Goal: Manage account settings

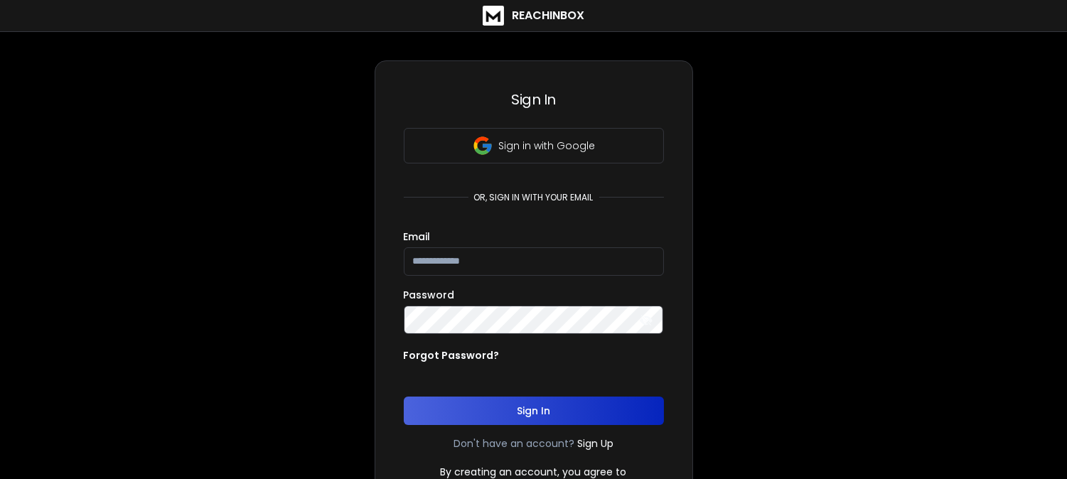
click at [488, 272] on input "email" at bounding box center [534, 261] width 260 height 28
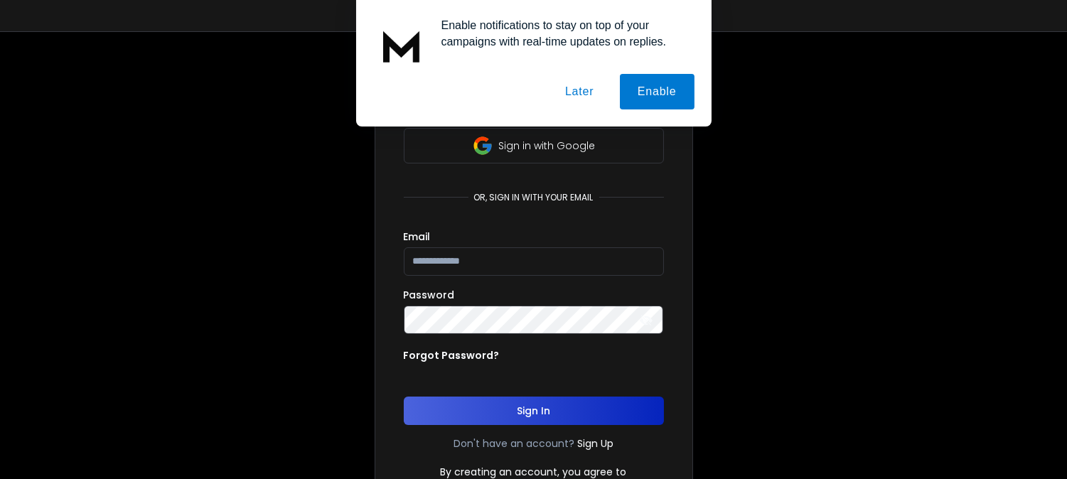
type input "**********"
click at [587, 87] on button "Later" at bounding box center [579, 92] width 64 height 36
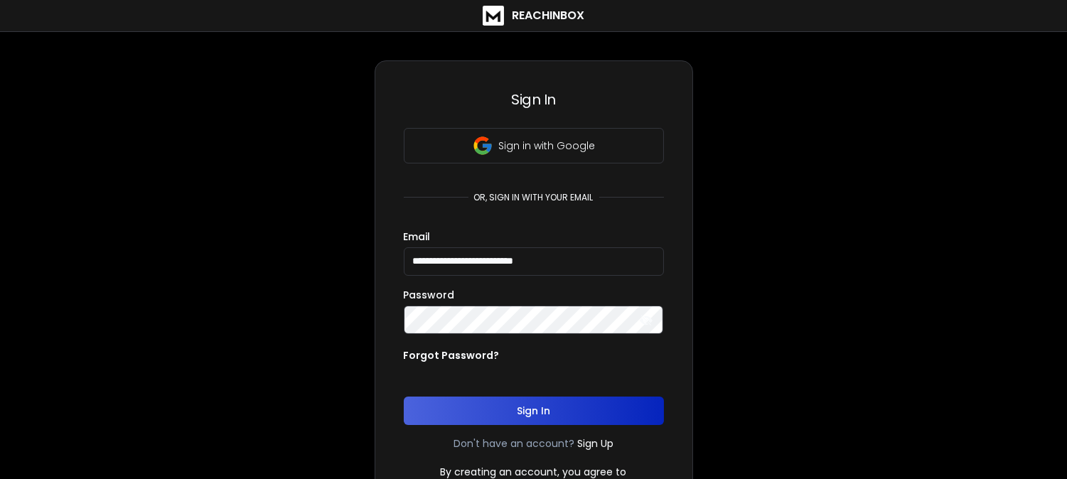
click at [404, 397] on button "Sign In" at bounding box center [534, 411] width 260 height 28
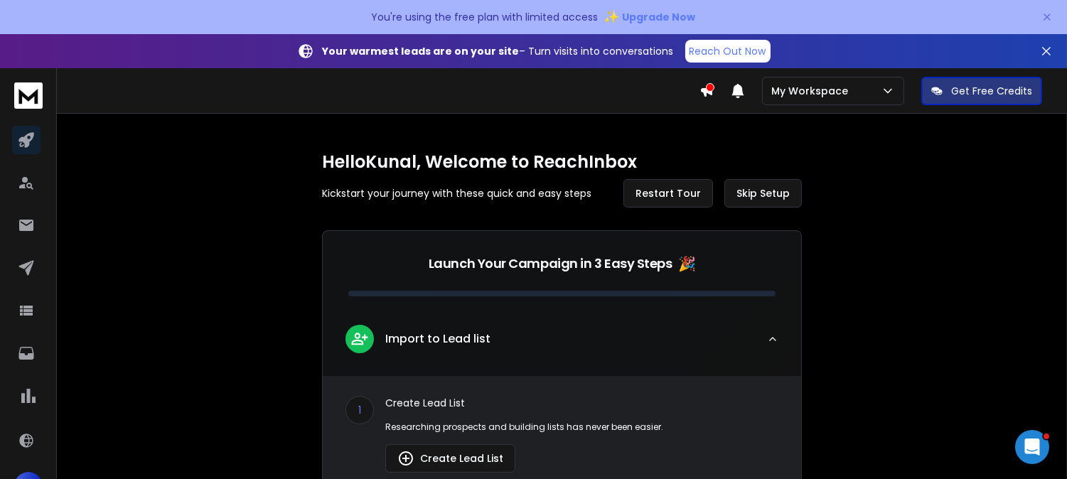
click at [1048, 45] on icon at bounding box center [1046, 51] width 13 height 13
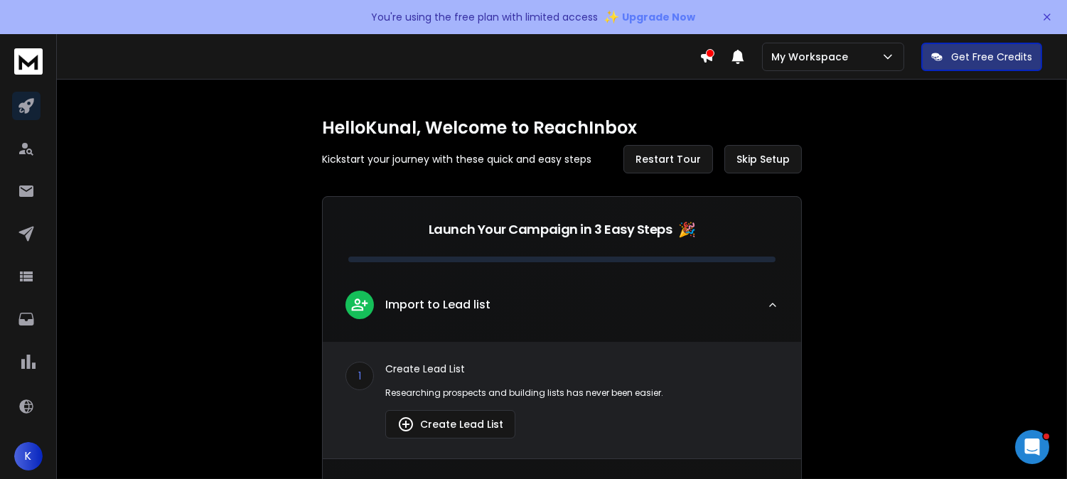
click at [1043, 18] on icon "Close notification" at bounding box center [1047, 16] width 11 height 11
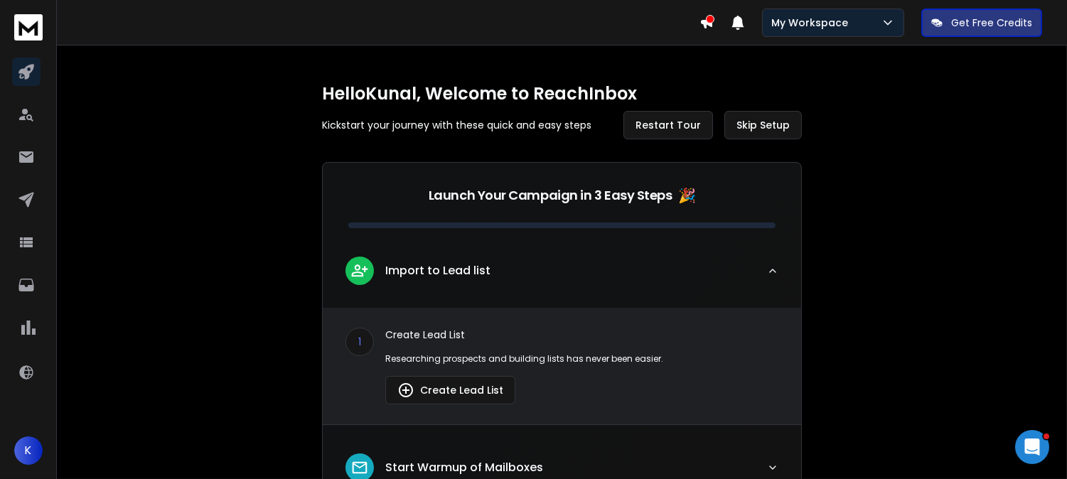
click at [883, 20] on icon "button" at bounding box center [888, 23] width 14 height 14
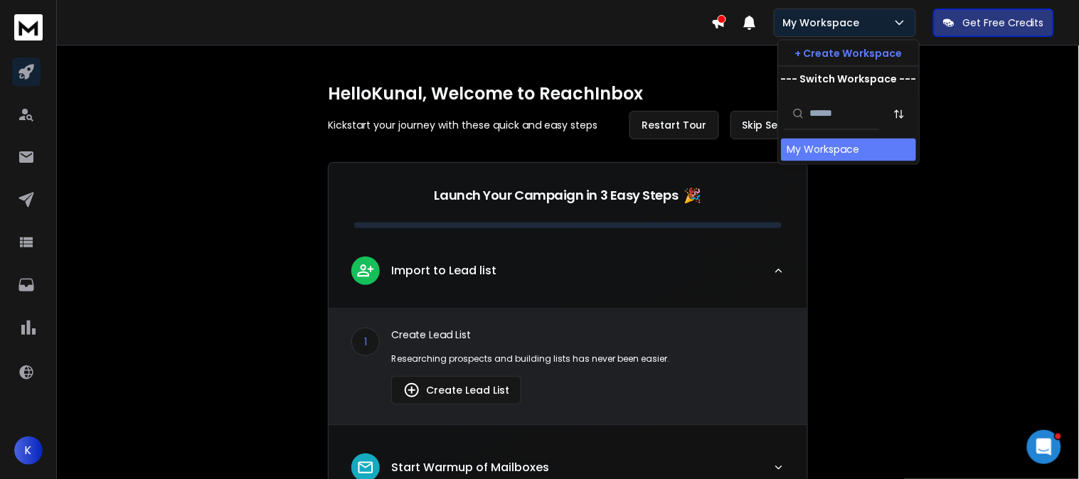
click at [894, 21] on icon "button" at bounding box center [899, 23] width 14 height 14
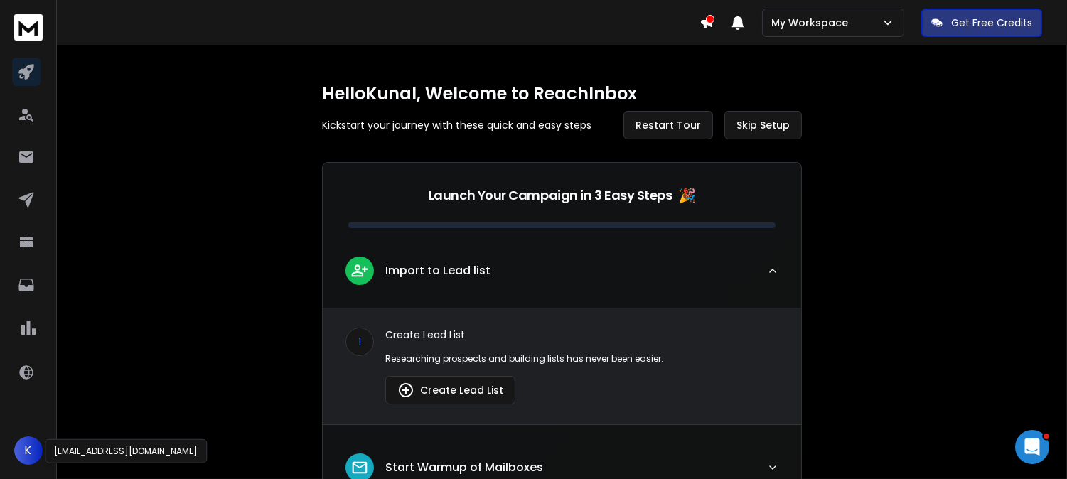
click at [20, 444] on span "K" at bounding box center [28, 451] width 28 height 28
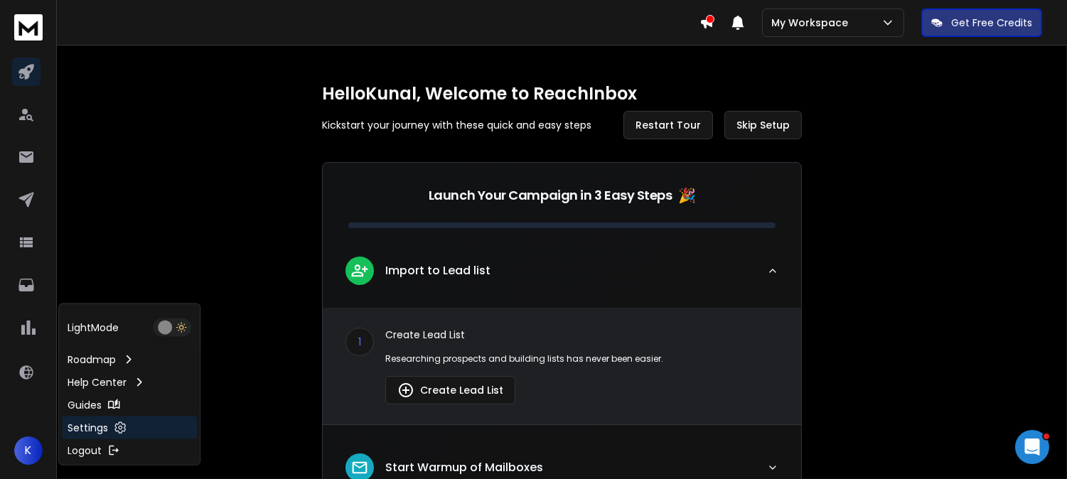
click at [105, 430] on p "Settings" at bounding box center [88, 428] width 41 height 14
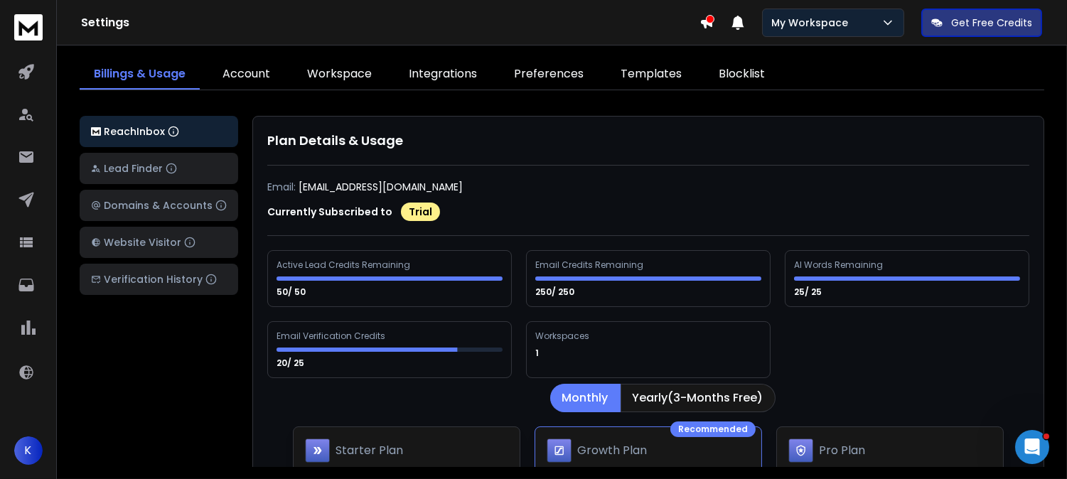
click at [904, 20] on button "My Workspace" at bounding box center [833, 23] width 142 height 28
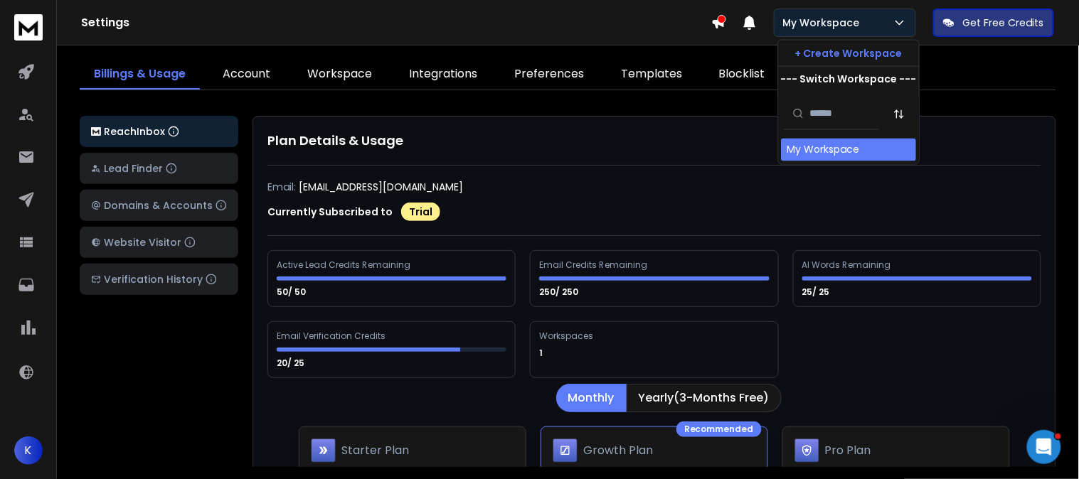
click at [889, 21] on div "My Workspace" at bounding box center [845, 23] width 124 height 14
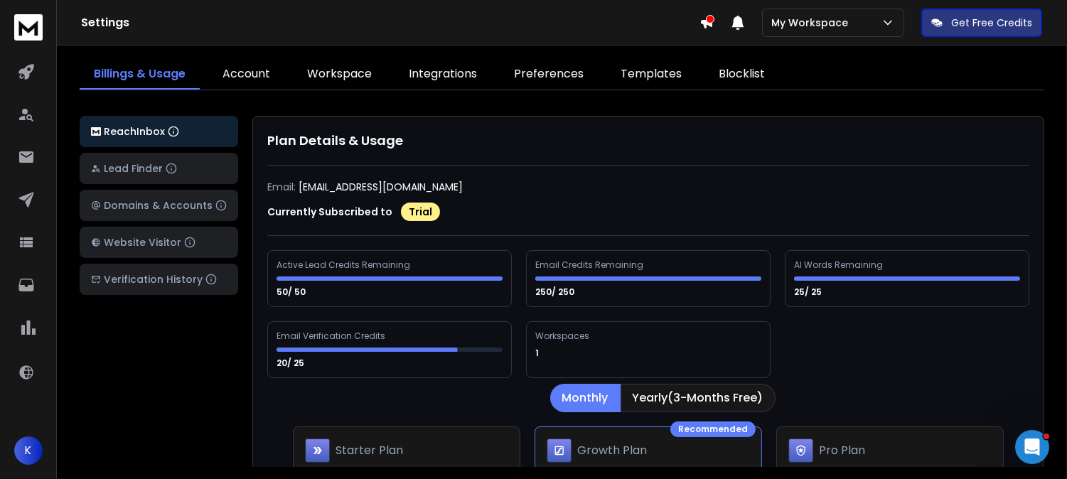
click at [37, 435] on div "K" at bounding box center [28, 239] width 57 height 479
click at [38, 437] on button "K" at bounding box center [28, 451] width 28 height 28
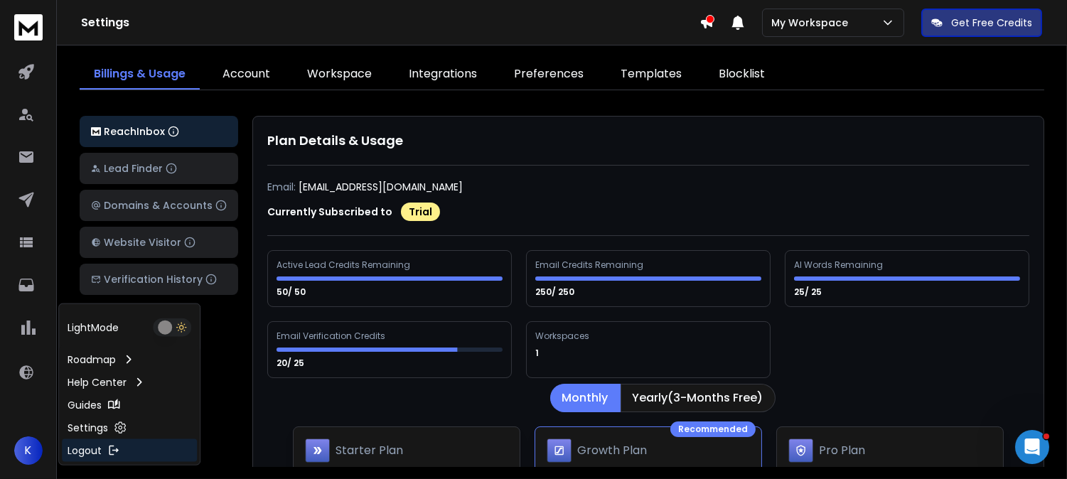
click at [94, 446] on p "Logout" at bounding box center [85, 451] width 34 height 14
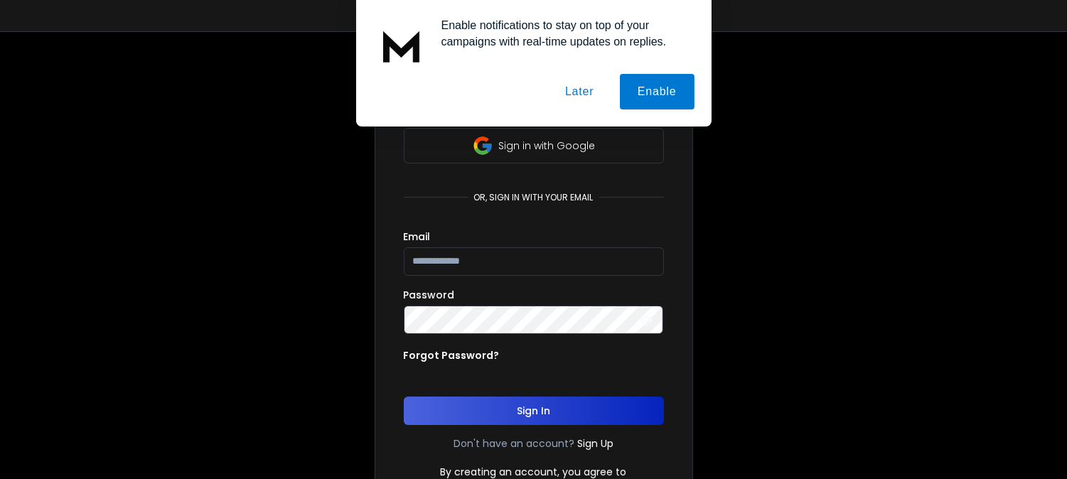
click at [513, 274] on input "email" at bounding box center [534, 261] width 260 height 28
type input "**********"
click at [594, 101] on button "Later" at bounding box center [579, 92] width 64 height 36
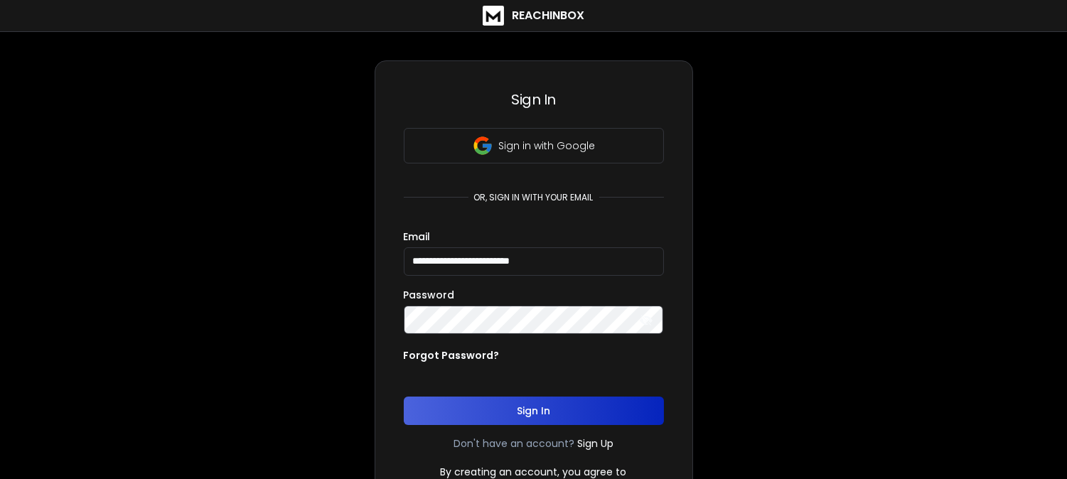
click at [404, 397] on button "Sign In" at bounding box center [534, 411] width 260 height 28
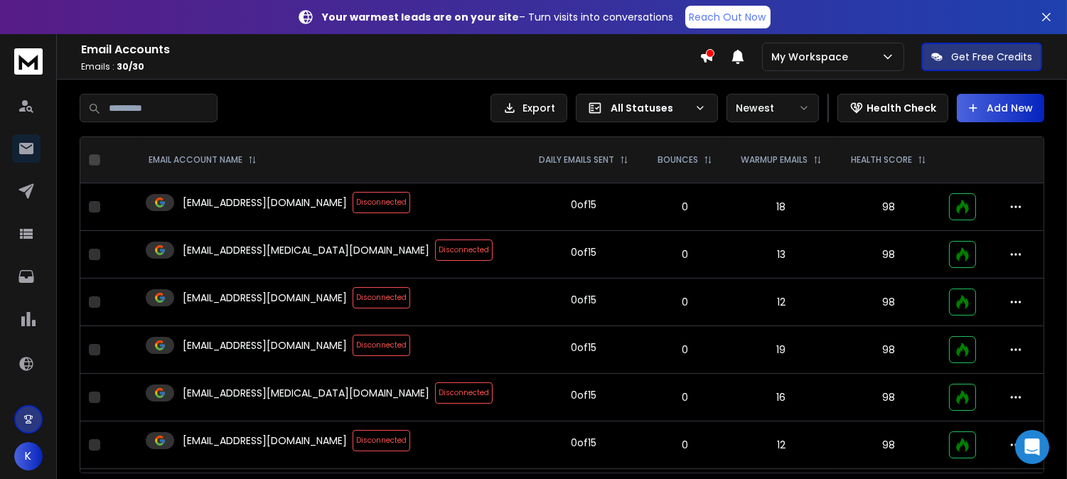
click at [711, 50] on div at bounding box center [710, 53] width 9 height 9
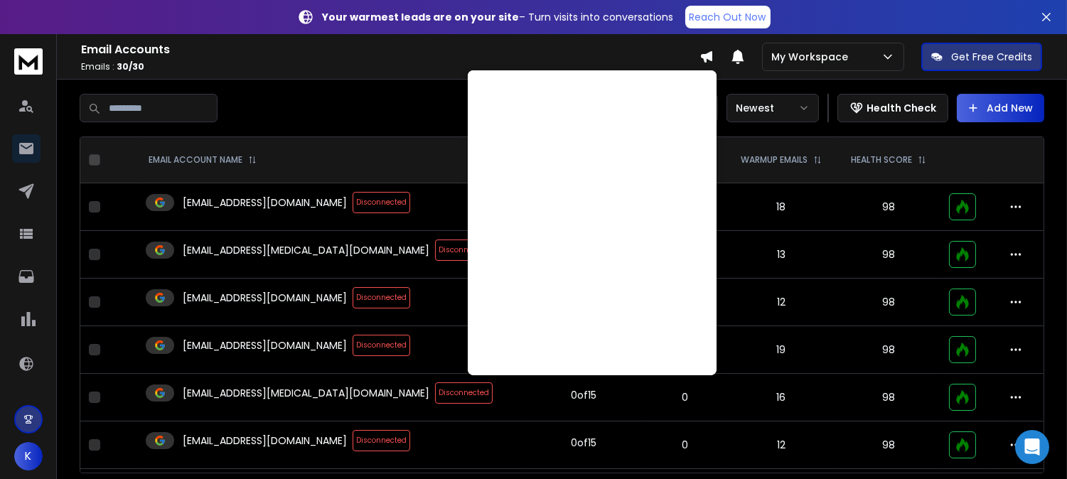
click at [23, 61] on img at bounding box center [28, 61] width 28 height 26
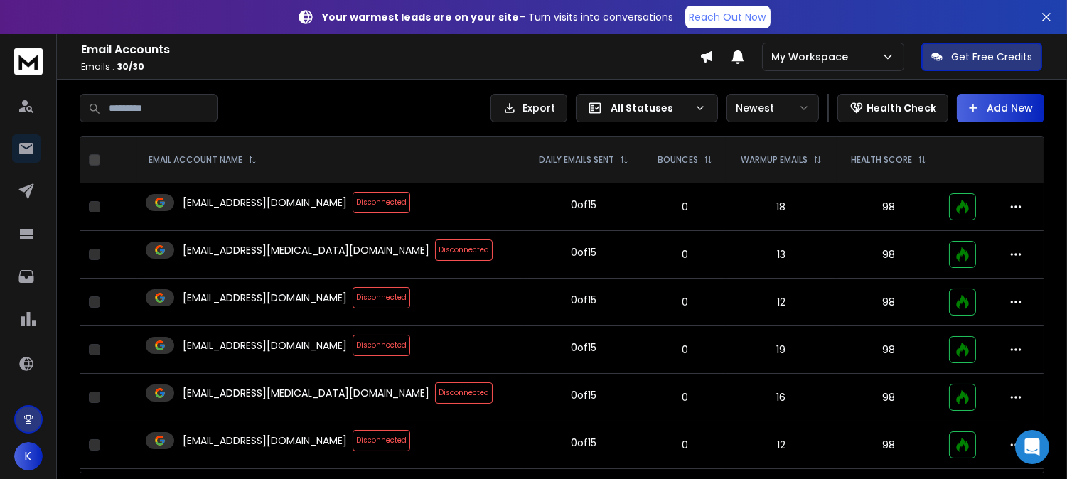
click at [26, 60] on img at bounding box center [28, 61] width 28 height 26
click at [33, 456] on span "K" at bounding box center [28, 456] width 28 height 28
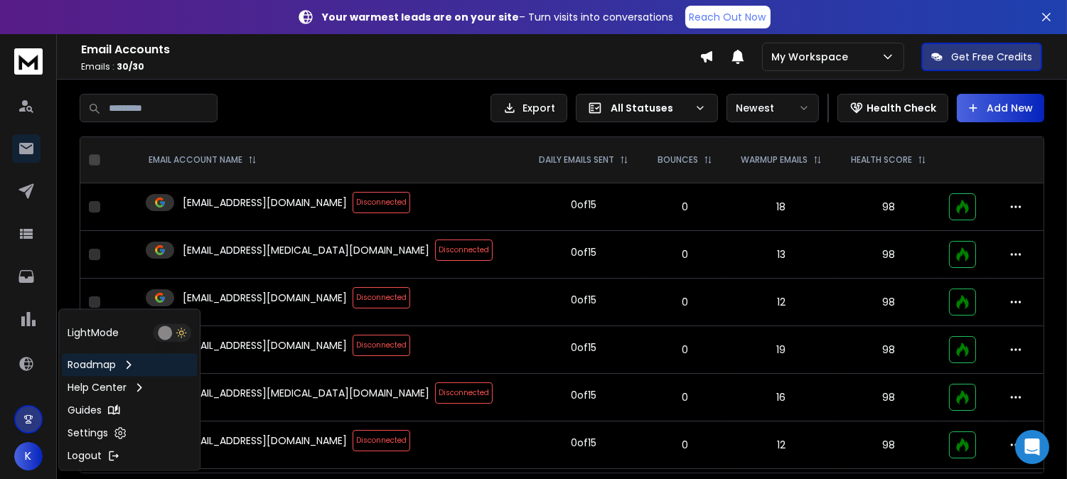
click at [168, 331] on button "button" at bounding box center [172, 332] width 38 height 18
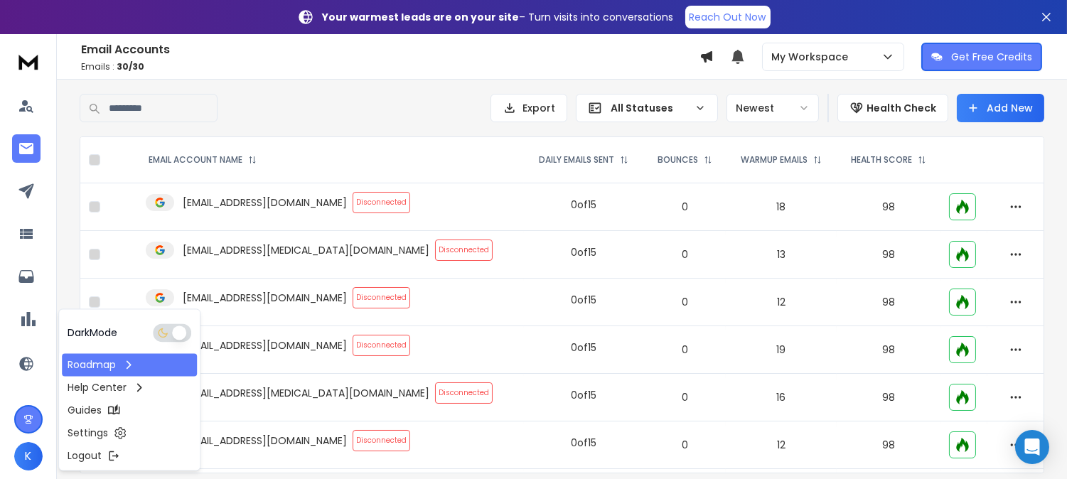
click at [175, 331] on button "button" at bounding box center [172, 332] width 38 height 18
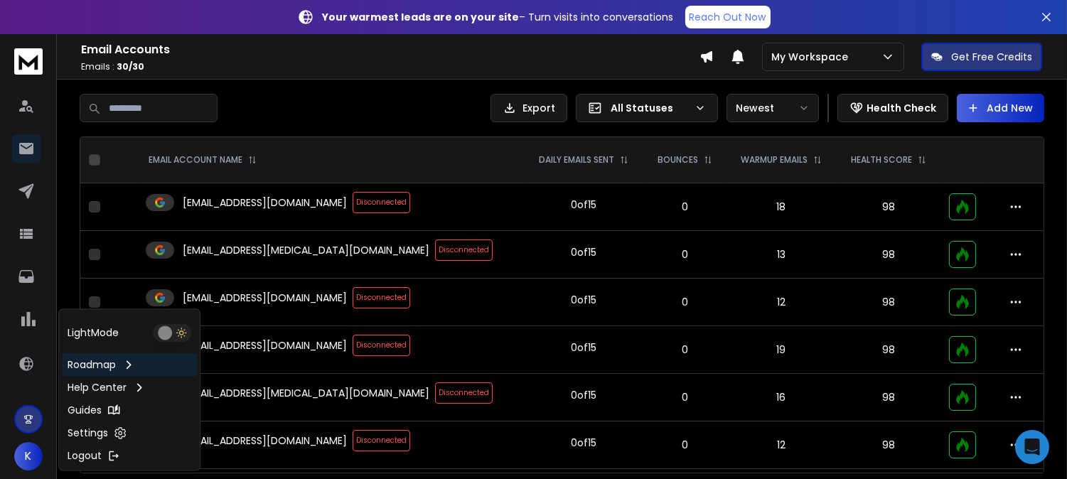
click at [171, 332] on button "button" at bounding box center [172, 332] width 38 height 18
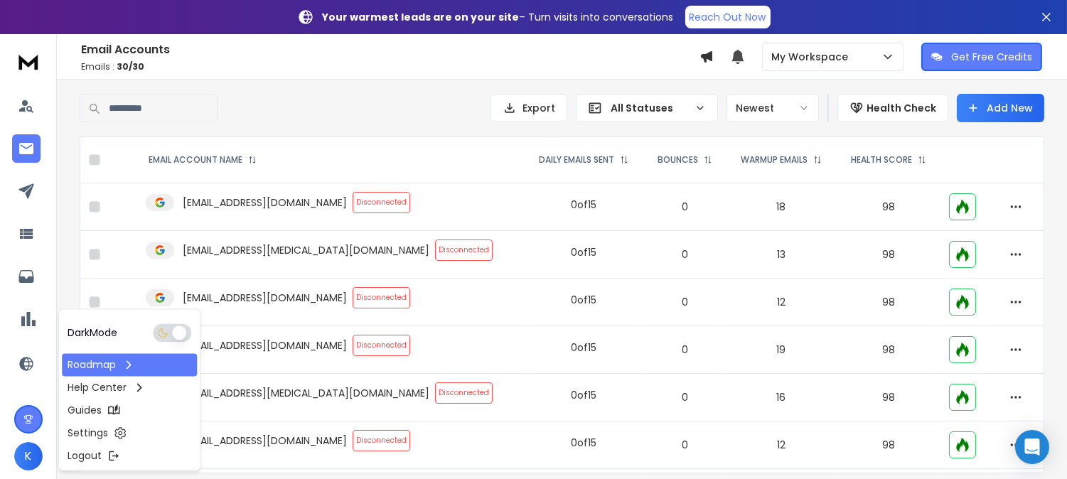
click at [169, 332] on button "button" at bounding box center [172, 332] width 38 height 18
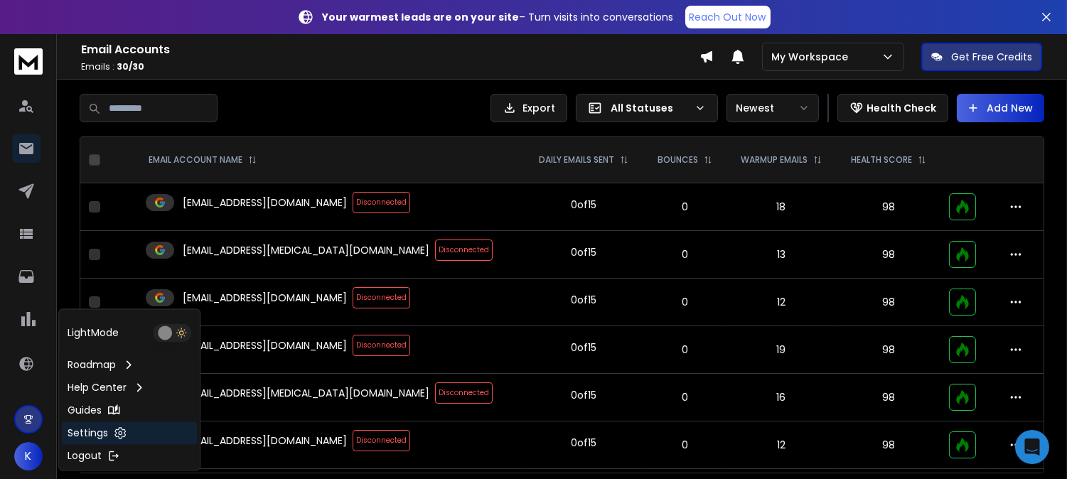
click at [119, 431] on icon at bounding box center [120, 433] width 13 height 13
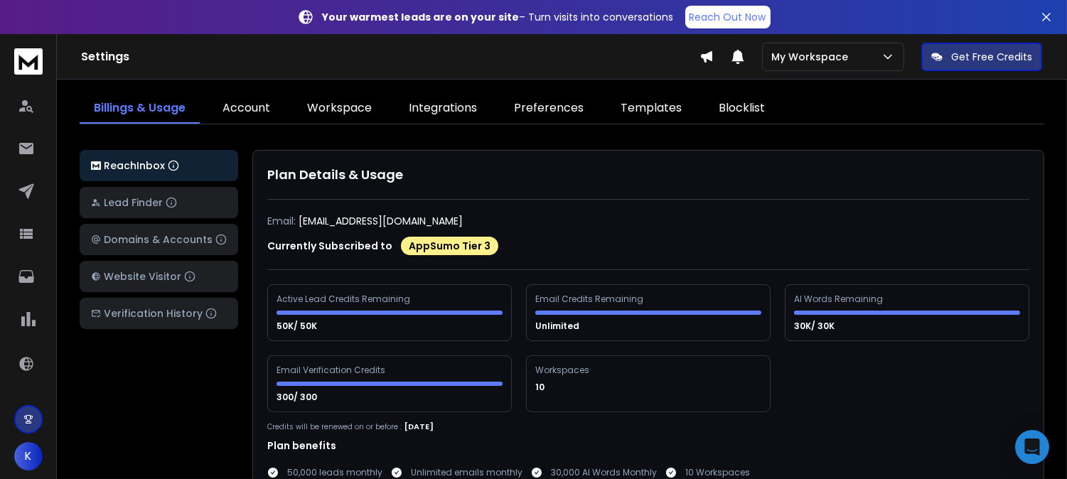
click at [445, 249] on div "AppSumo Tier 3" at bounding box center [449, 246] width 97 height 18
click at [451, 235] on div "Email: [EMAIL_ADDRESS][DOMAIN_NAME] Currently Subscribed to AppSumo Tier 3" at bounding box center [648, 234] width 762 height 41
click at [565, 205] on div "Plan Details & Usage Email: [EMAIL_ADDRESS][DOMAIN_NAME] Currently Subscribed t…" at bounding box center [648, 322] width 762 height 314
click at [167, 225] on button "Domains & Accounts" at bounding box center [159, 239] width 159 height 31
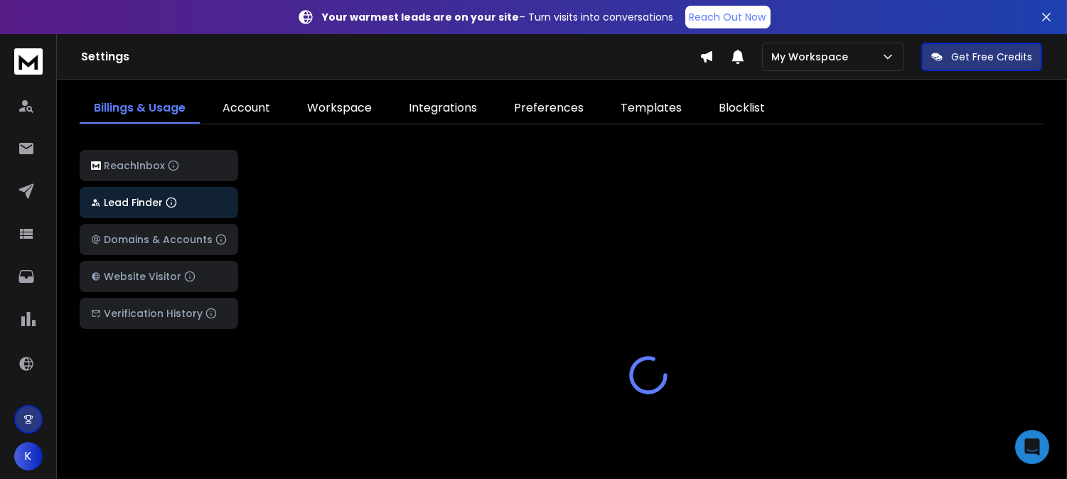
click at [178, 207] on button "Lead Finder" at bounding box center [159, 202] width 159 height 31
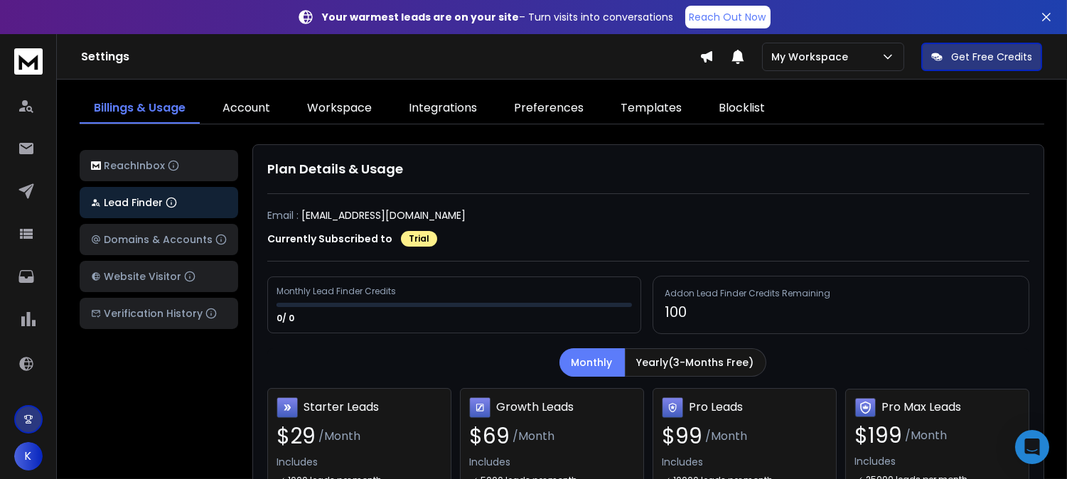
click at [166, 273] on button "Website Visitor" at bounding box center [159, 276] width 159 height 31
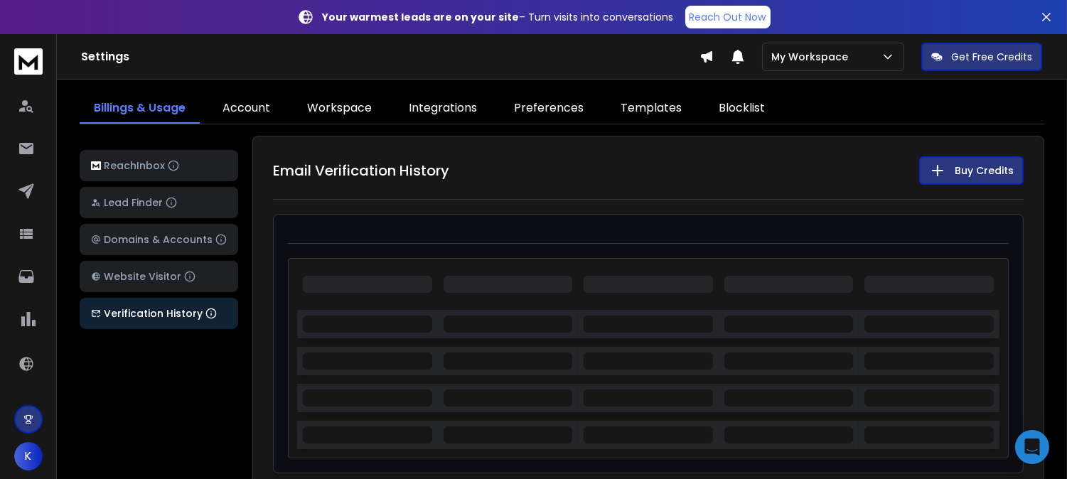
click at [172, 299] on button "Verification History" at bounding box center [159, 313] width 159 height 31
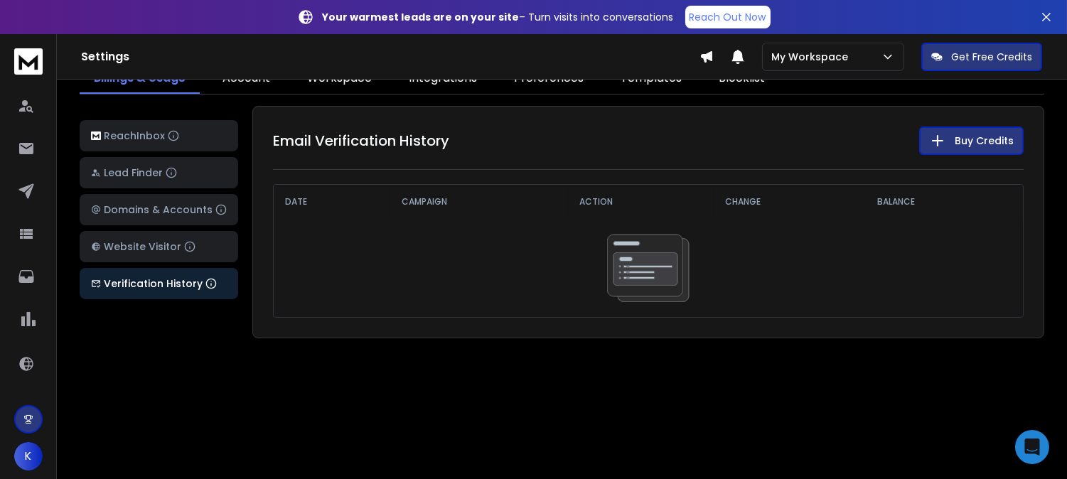
scroll to position [58, 0]
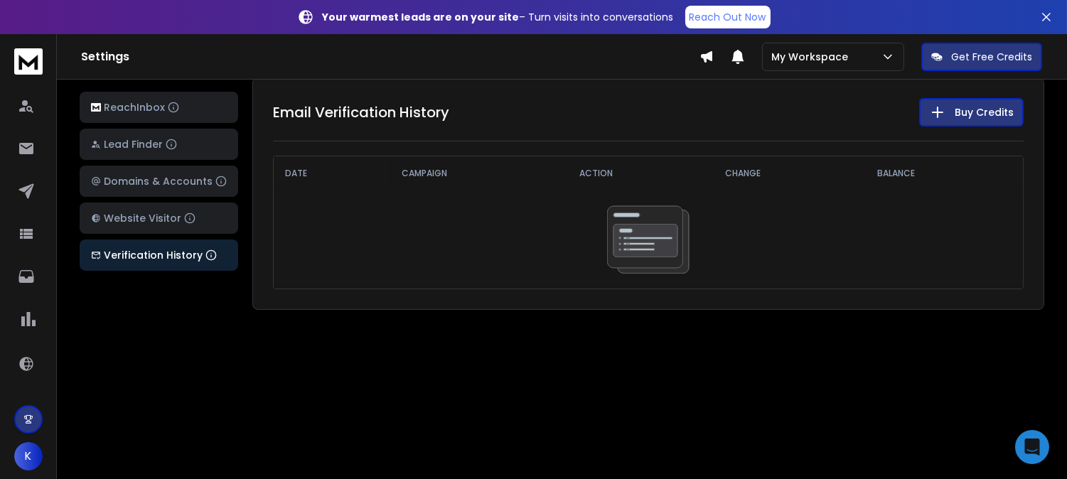
click at [32, 60] on img at bounding box center [28, 61] width 28 height 26
